Goal: Communication & Community: Answer question/provide support

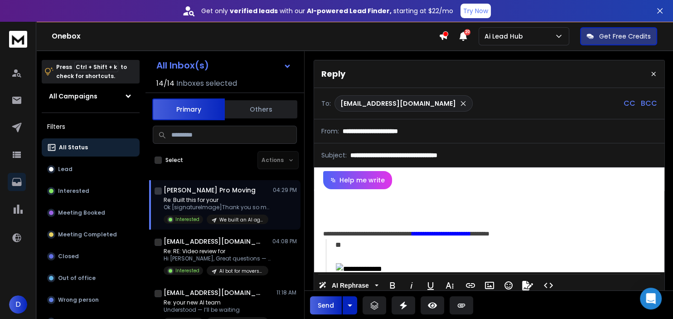
click at [247, 200] on p "Re: Built this for your" at bounding box center [218, 199] width 109 height 7
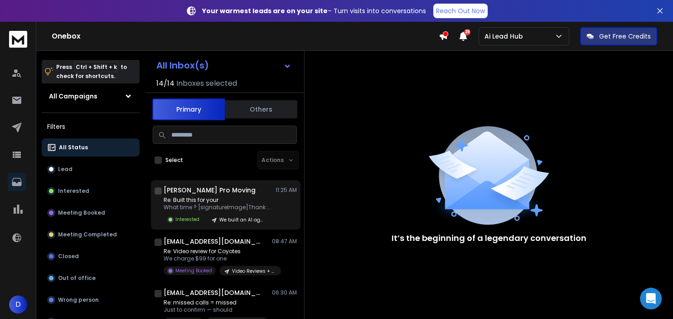
click at [231, 198] on p "Re: Built this for your" at bounding box center [218, 199] width 109 height 7
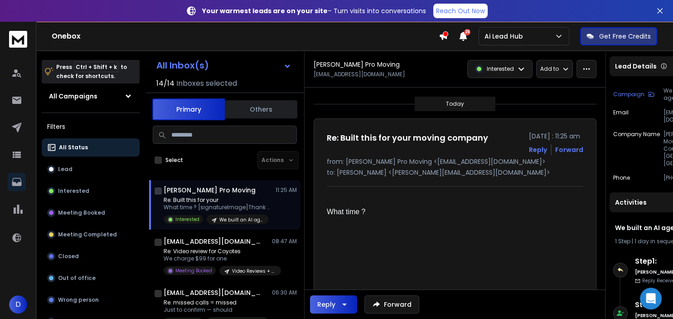
click at [337, 202] on div "What time ?" at bounding box center [451, 211] width 249 height 33
click at [545, 150] on button "Reply" at bounding box center [538, 149] width 18 height 9
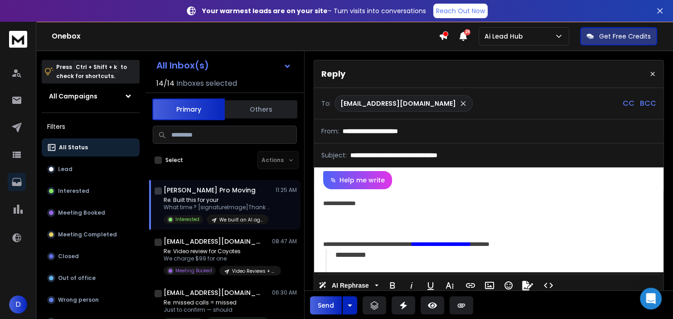
click at [322, 301] on button "Send" at bounding box center [326, 305] width 32 height 18
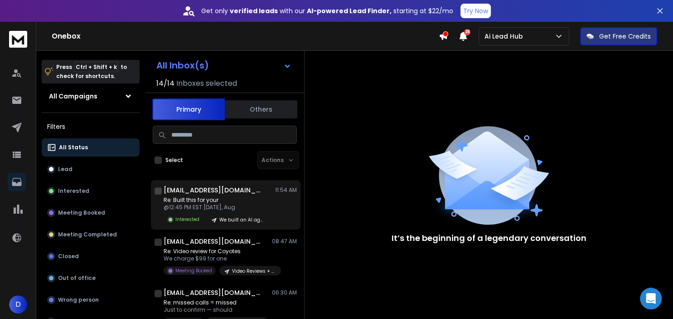
click at [216, 200] on p "Re: Built this for your" at bounding box center [216, 199] width 105 height 7
